Goal: Navigation & Orientation: Find specific page/section

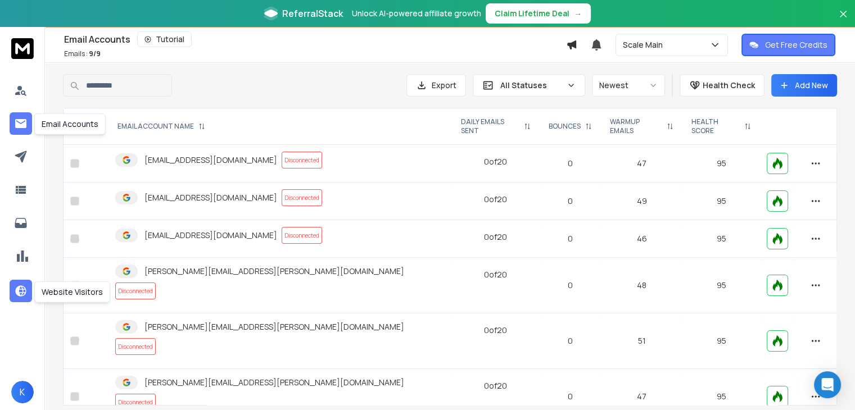
click at [20, 289] on icon at bounding box center [20, 290] width 13 height 13
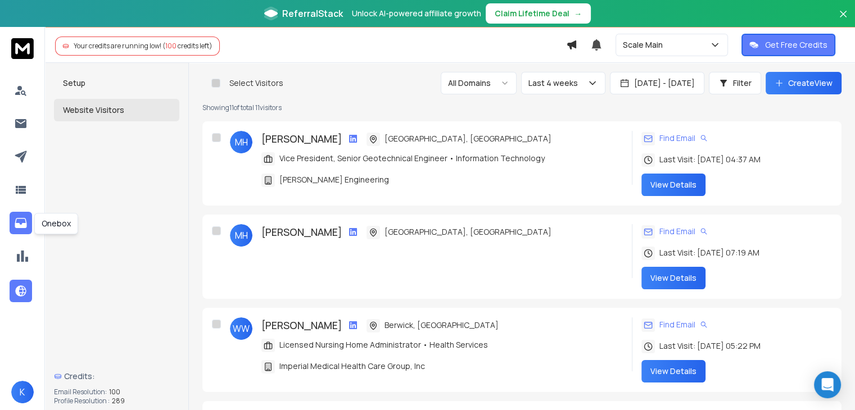
click at [20, 221] on icon at bounding box center [20, 222] width 13 height 13
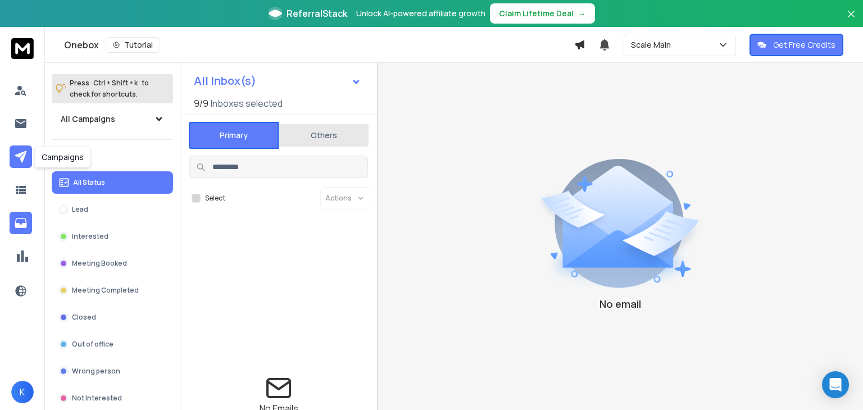
click at [15, 148] on link at bounding box center [21, 157] width 22 height 22
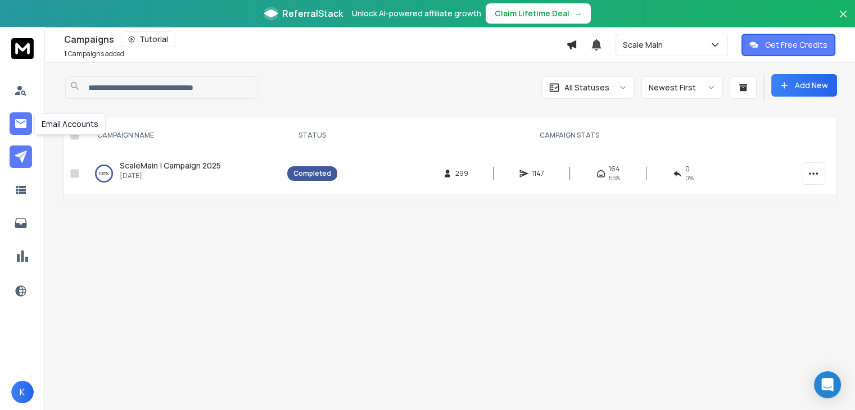
click at [24, 124] on icon at bounding box center [20, 123] width 11 height 9
